Goal: Check status: Check status

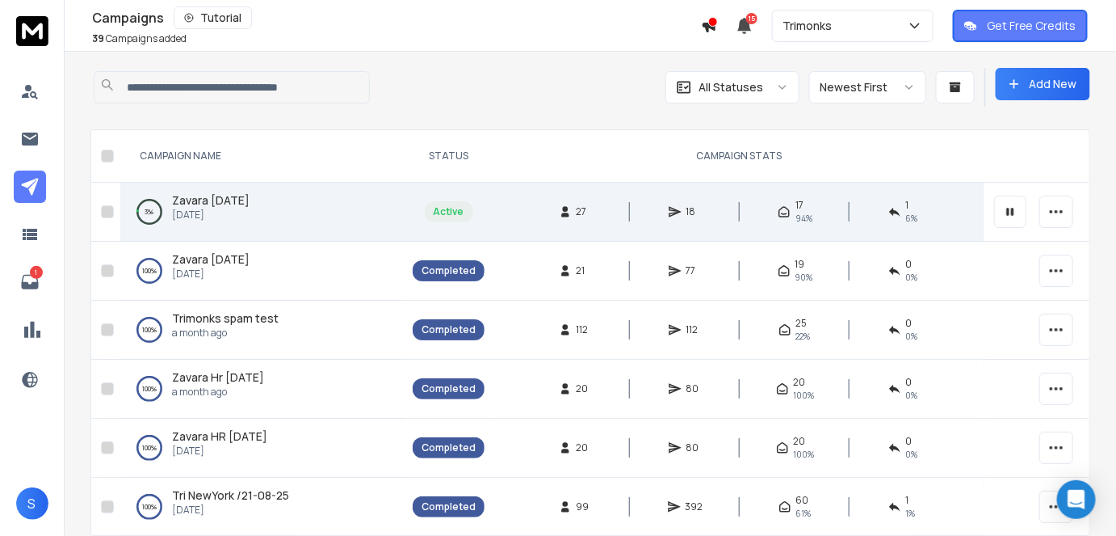
click at [1003, 216] on icon at bounding box center [1010, 211] width 15 height 15
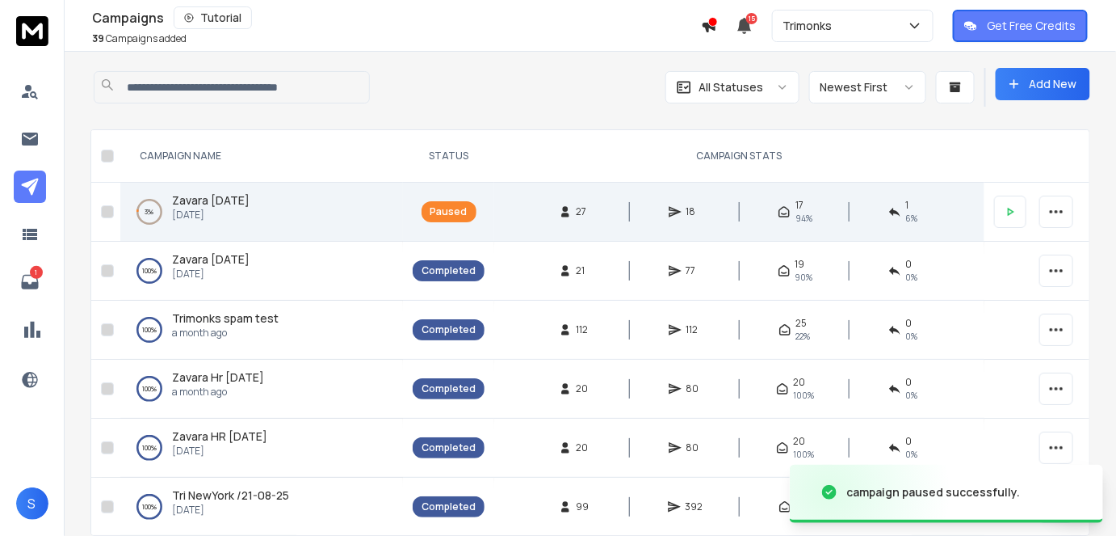
click at [1003, 213] on icon at bounding box center [1010, 211] width 15 height 15
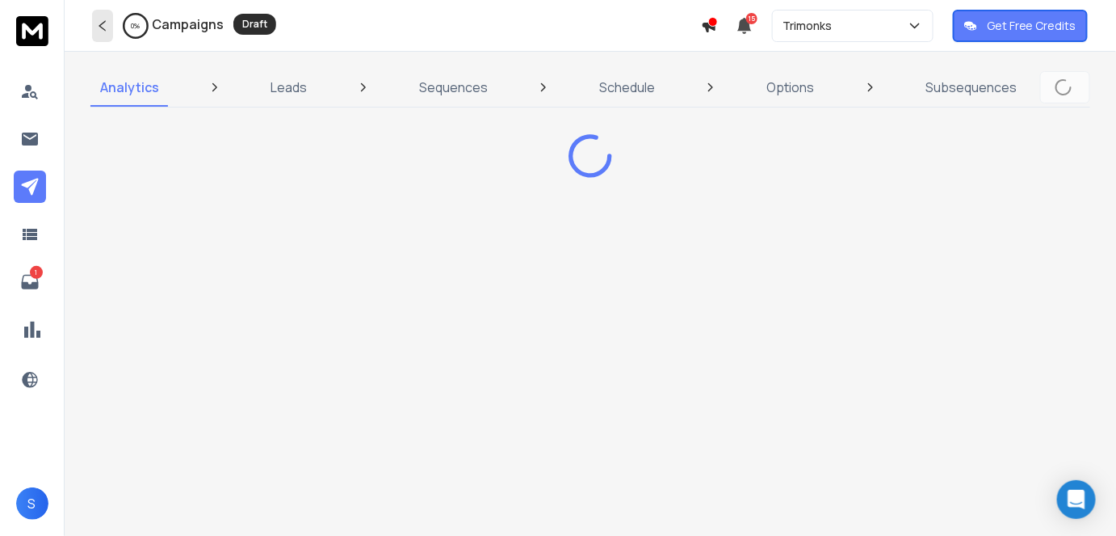
click at [103, 27] on icon at bounding box center [102, 26] width 15 height 15
